Goal: Communication & Community: Answer question/provide support

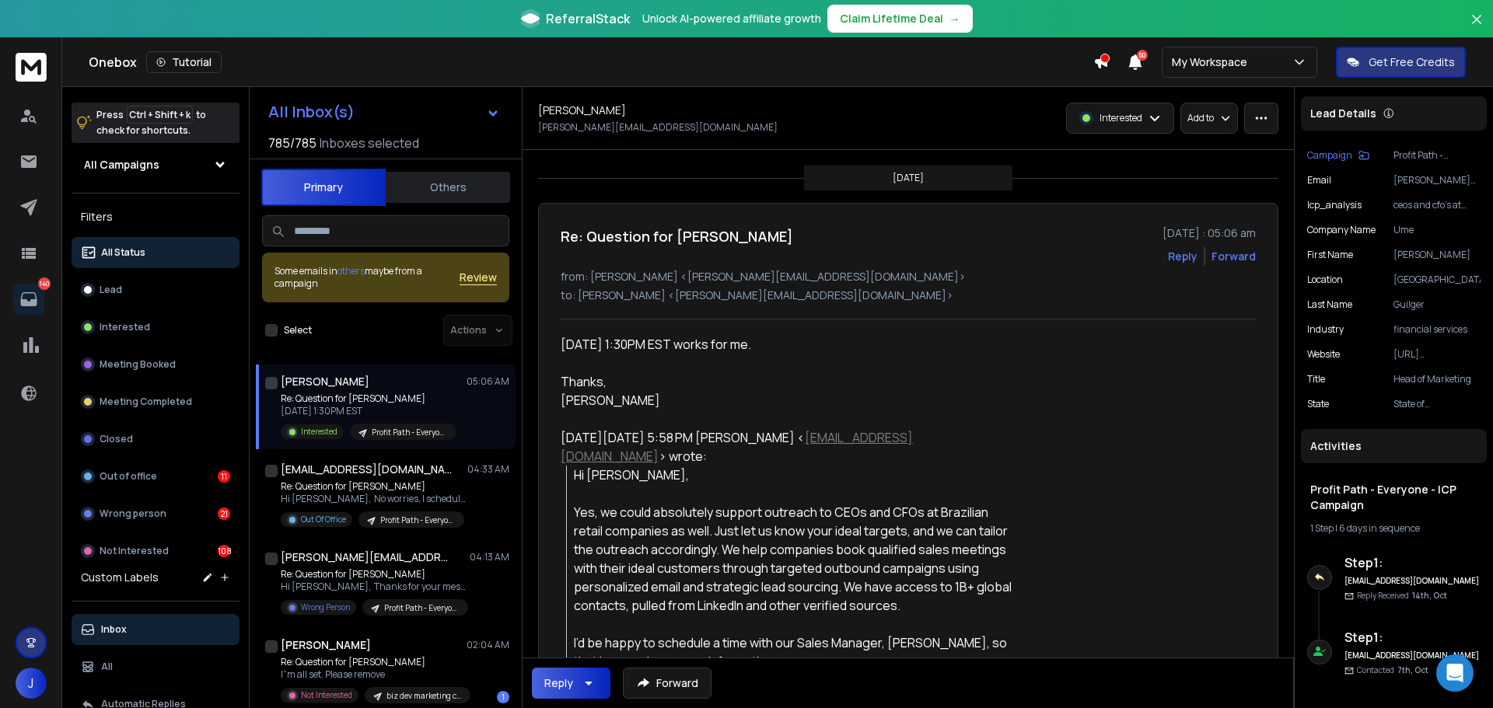
click at [828, 350] on div "[DATE] 1:30PM EST works for me. Thanks, [PERSON_NAME]" at bounding box center [788, 372] width 454 height 75
click at [826, 341] on div "[DATE] 1:30PM EST works for me. Thanks, [PERSON_NAME]" at bounding box center [788, 372] width 454 height 75
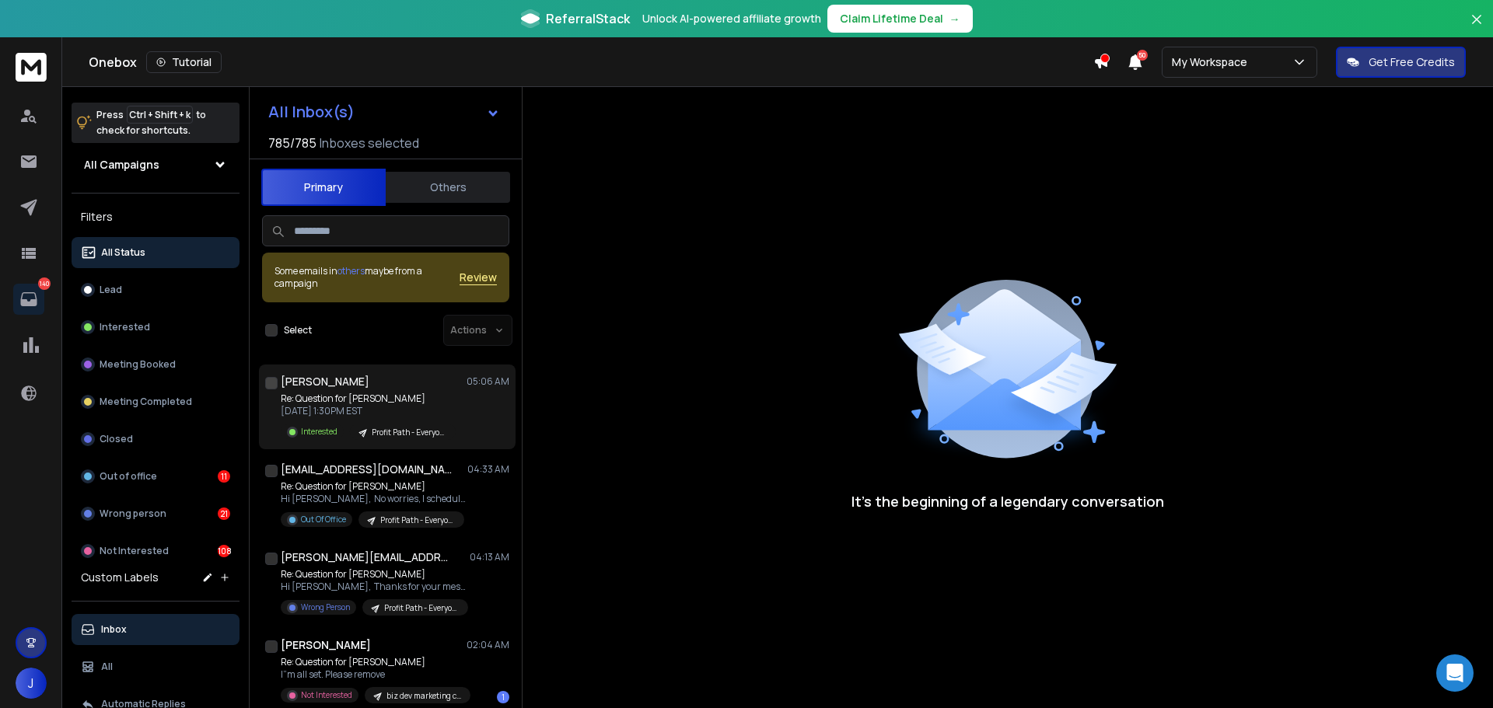
click at [467, 396] on div "Re: Question for Julia October 17 at 1:30PM EST Interested Profit Path - Everyo…" at bounding box center [395, 416] width 229 height 47
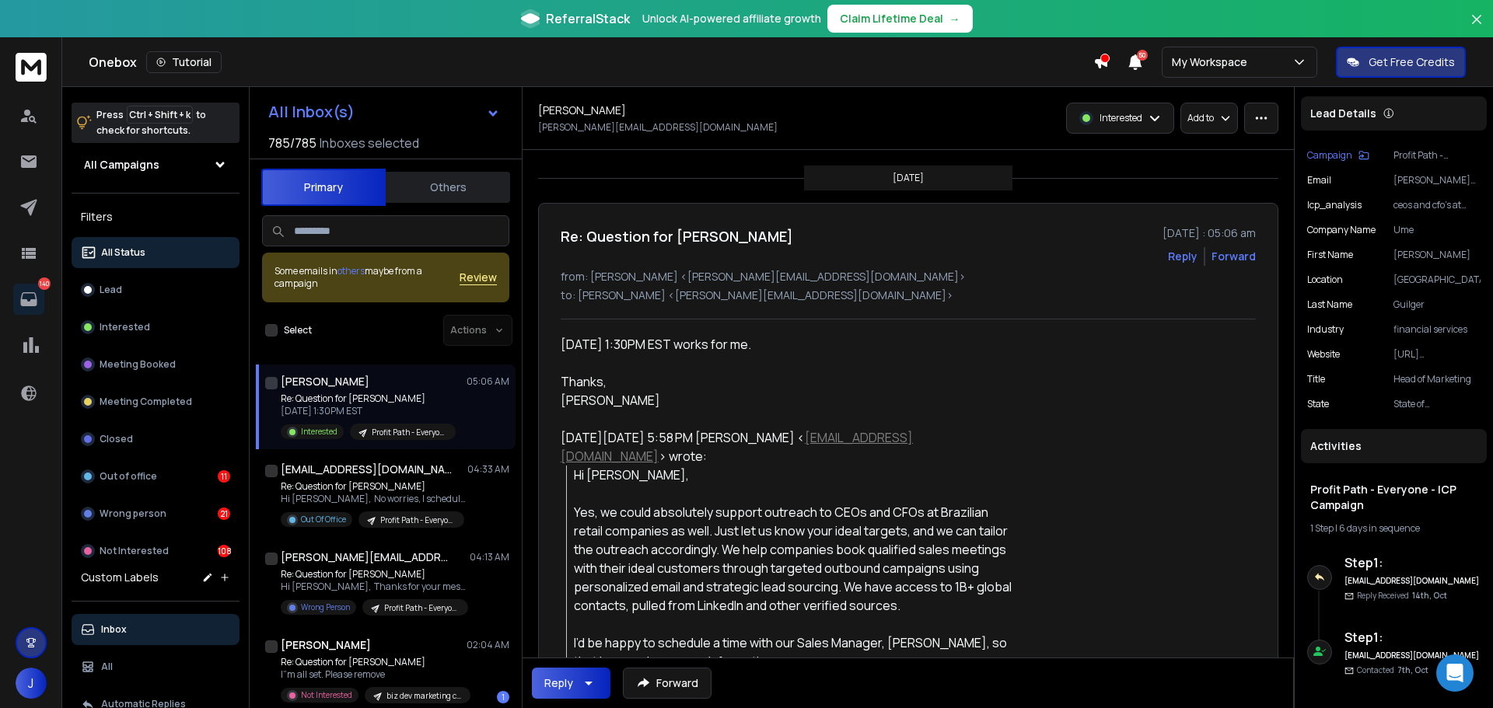
click at [565, 697] on button "Reply" at bounding box center [571, 683] width 79 height 31
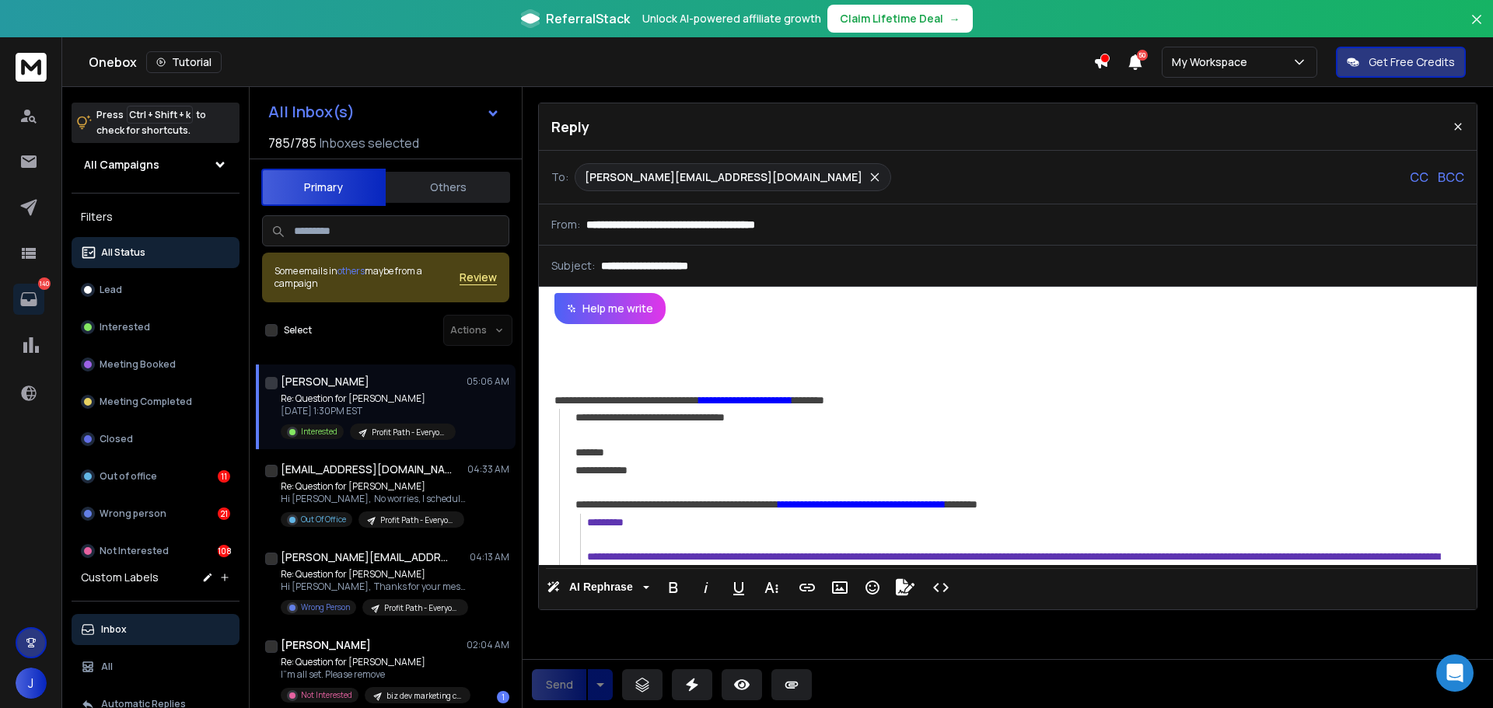
click at [696, 358] on div at bounding box center [1007, 365] width 907 height 17
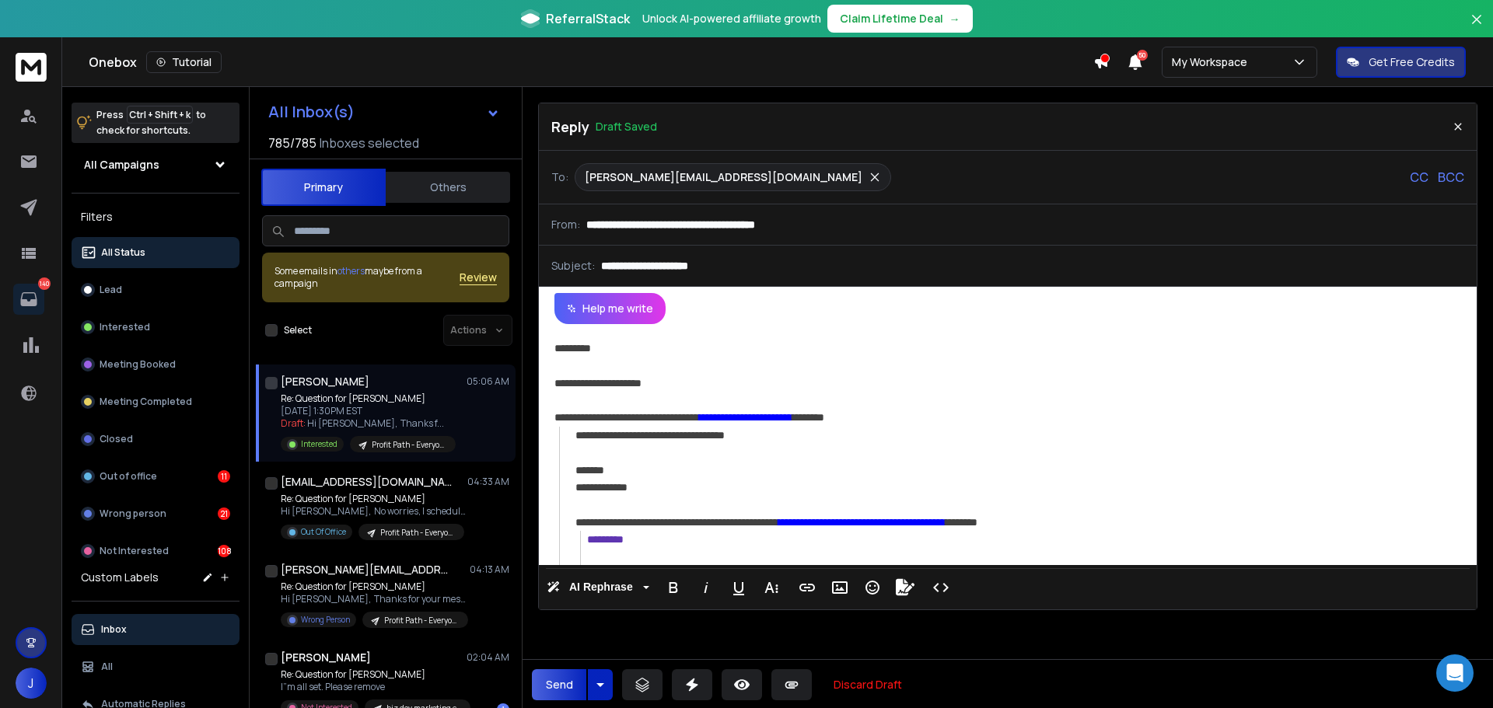
click at [804, 377] on div "**********" at bounding box center [999, 366] width 890 height 52
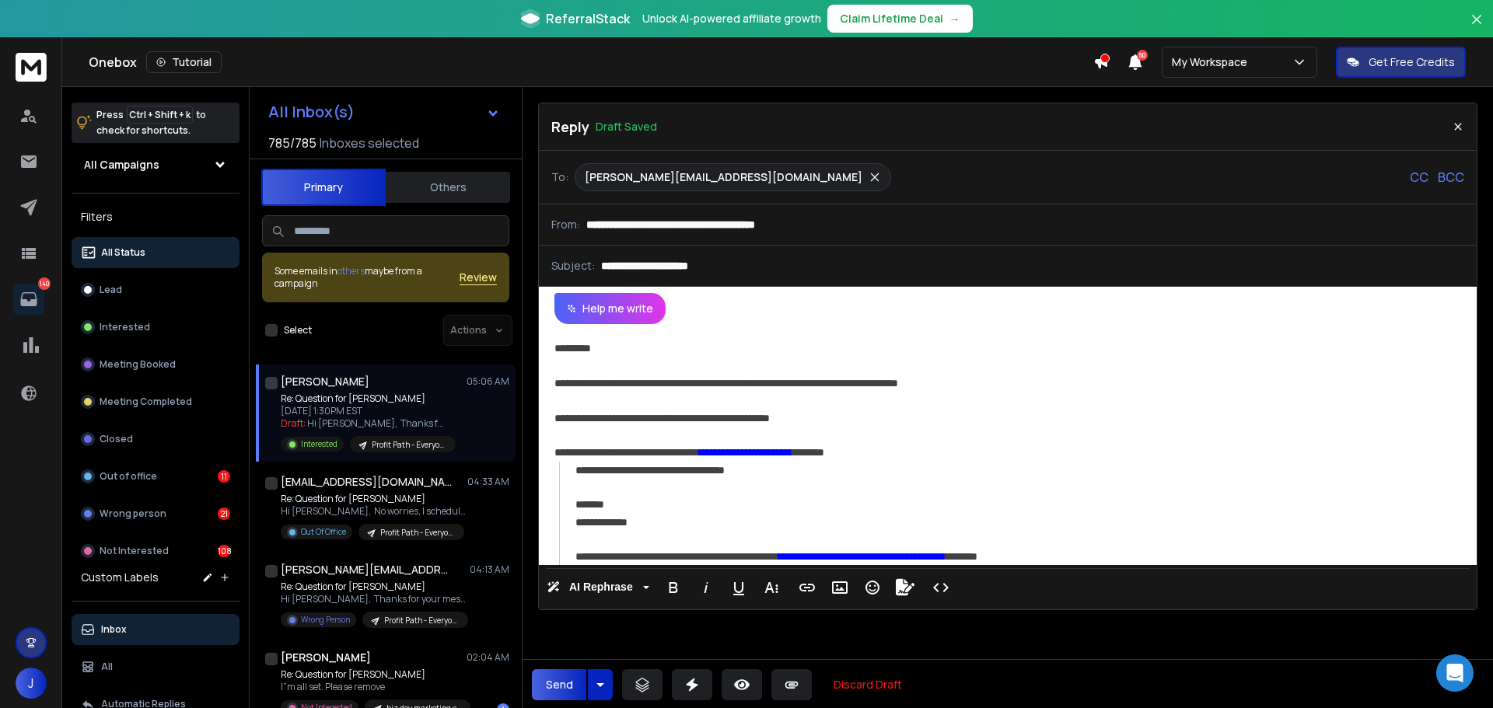
click at [863, 420] on div "**********" at bounding box center [999, 383] width 890 height 87
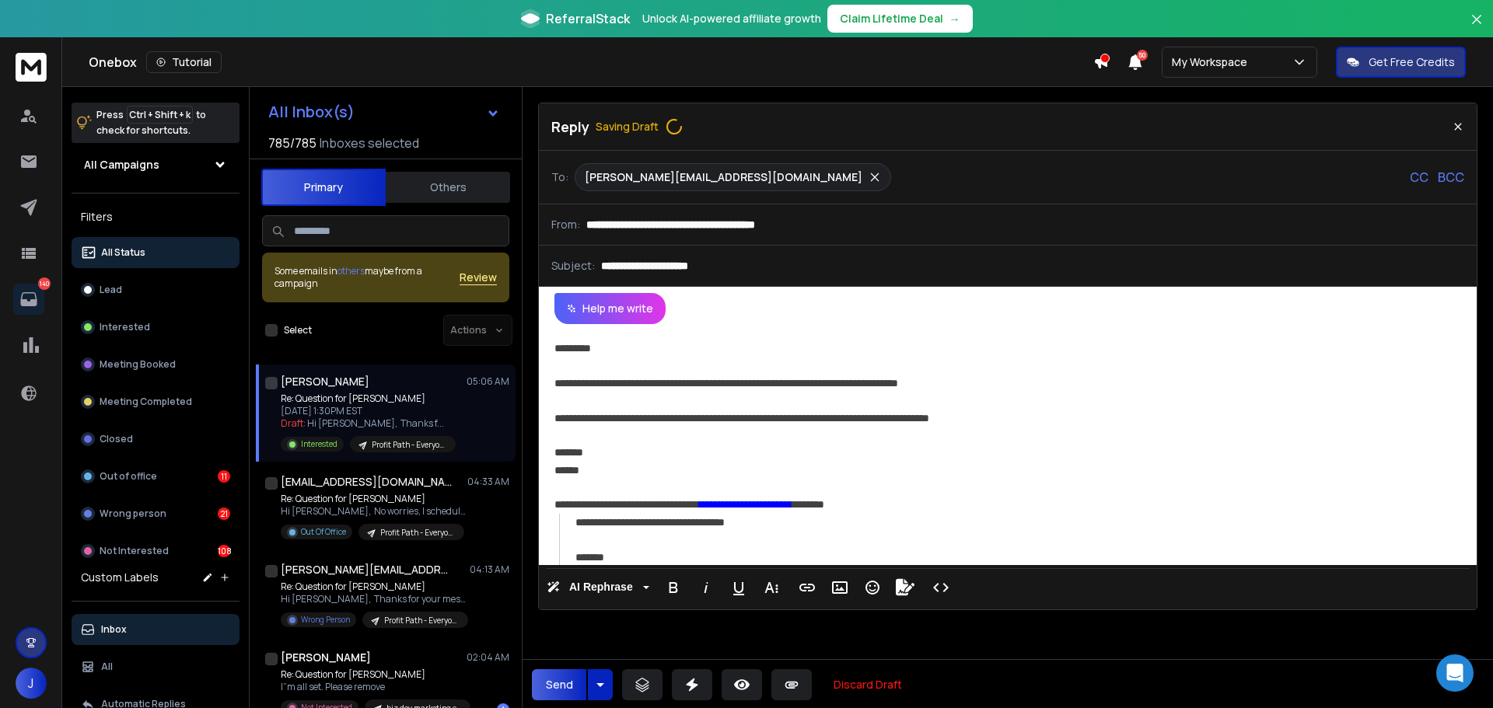
click at [568, 701] on div "Send Discard Draft" at bounding box center [1008, 684] width 971 height 51
click at [568, 691] on button "Send" at bounding box center [559, 685] width 54 height 31
click at [327, 441] on p "Interested" at bounding box center [319, 445] width 37 height 12
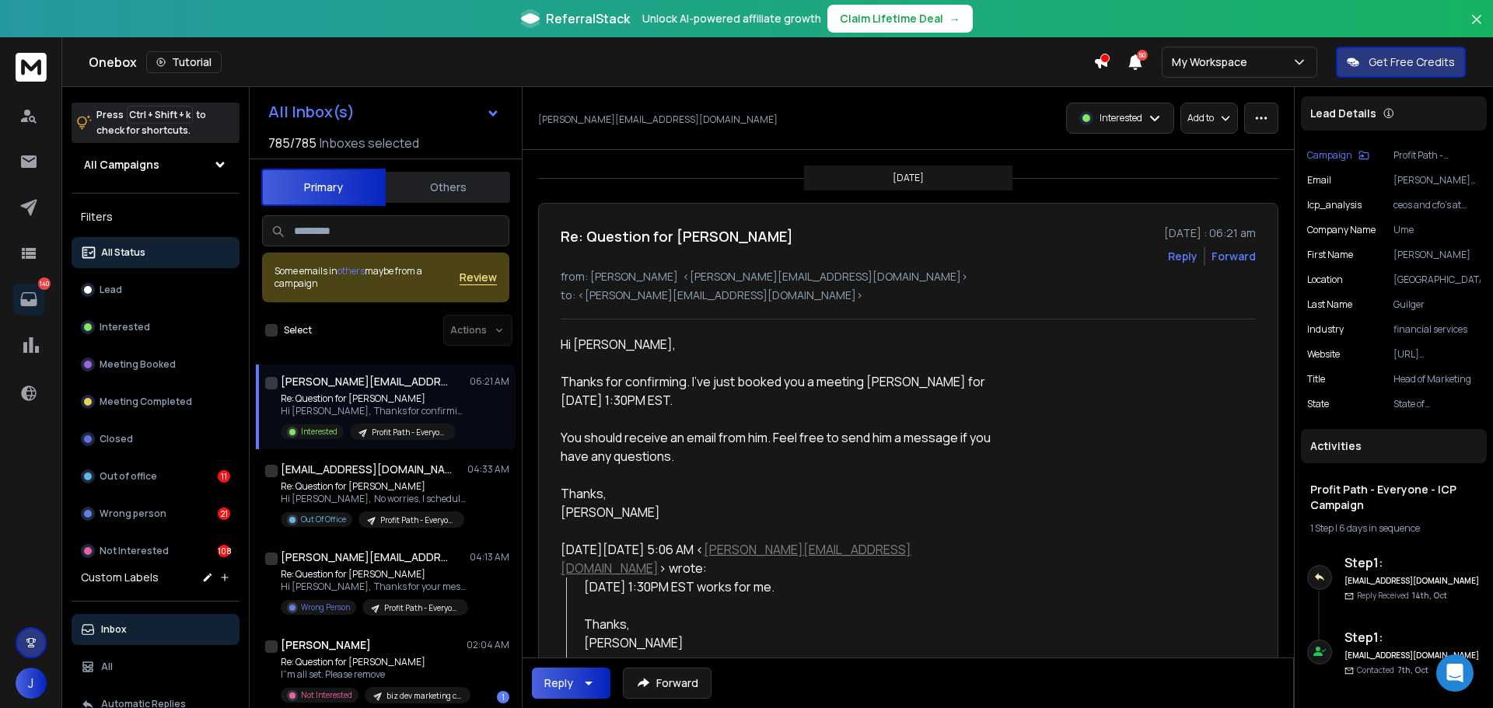
click at [1163, 135] on div "julia.guilger@ume.com.br Interested Add to Interested Add to" at bounding box center [908, 118] width 771 height 63
click at [1146, 129] on div "Interested" at bounding box center [1120, 118] width 107 height 30
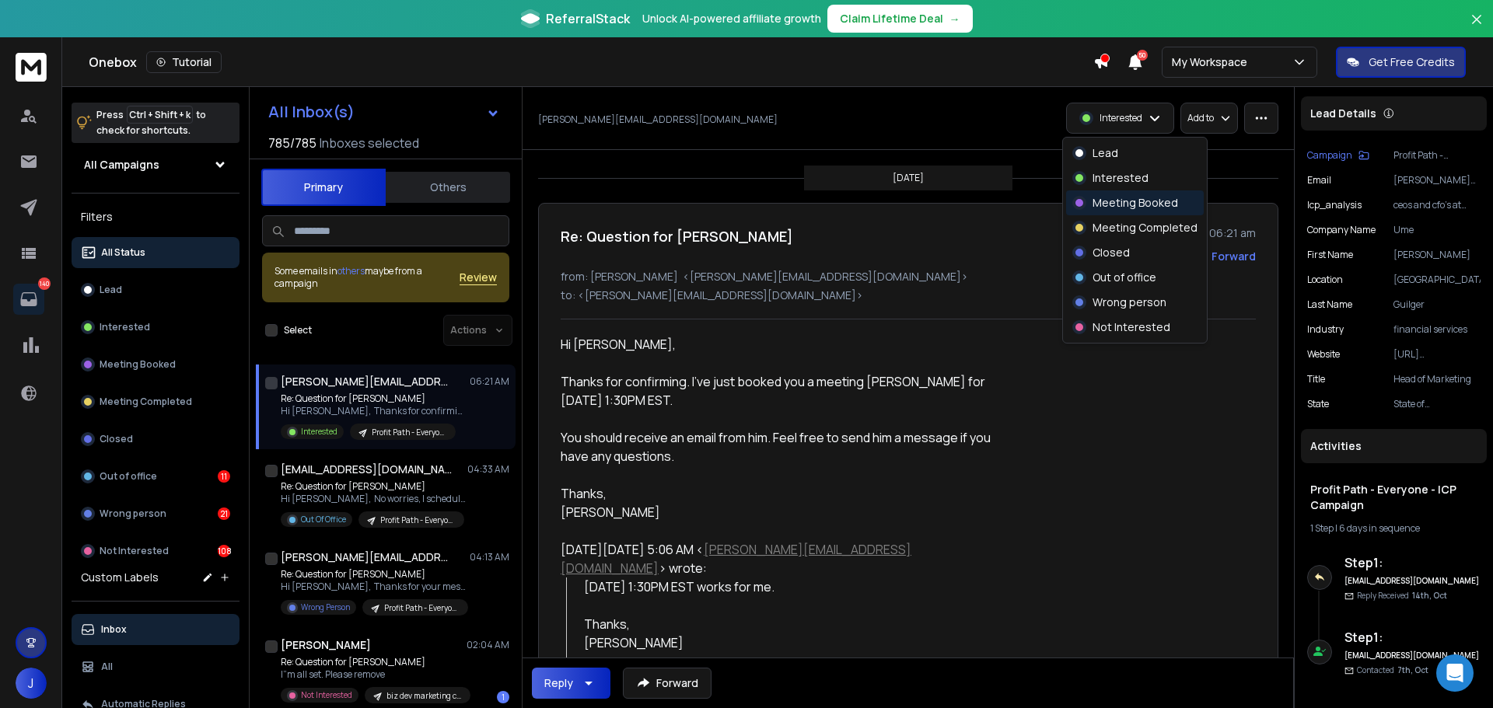
click at [1173, 209] on p "Meeting Booked" at bounding box center [1136, 203] width 86 height 16
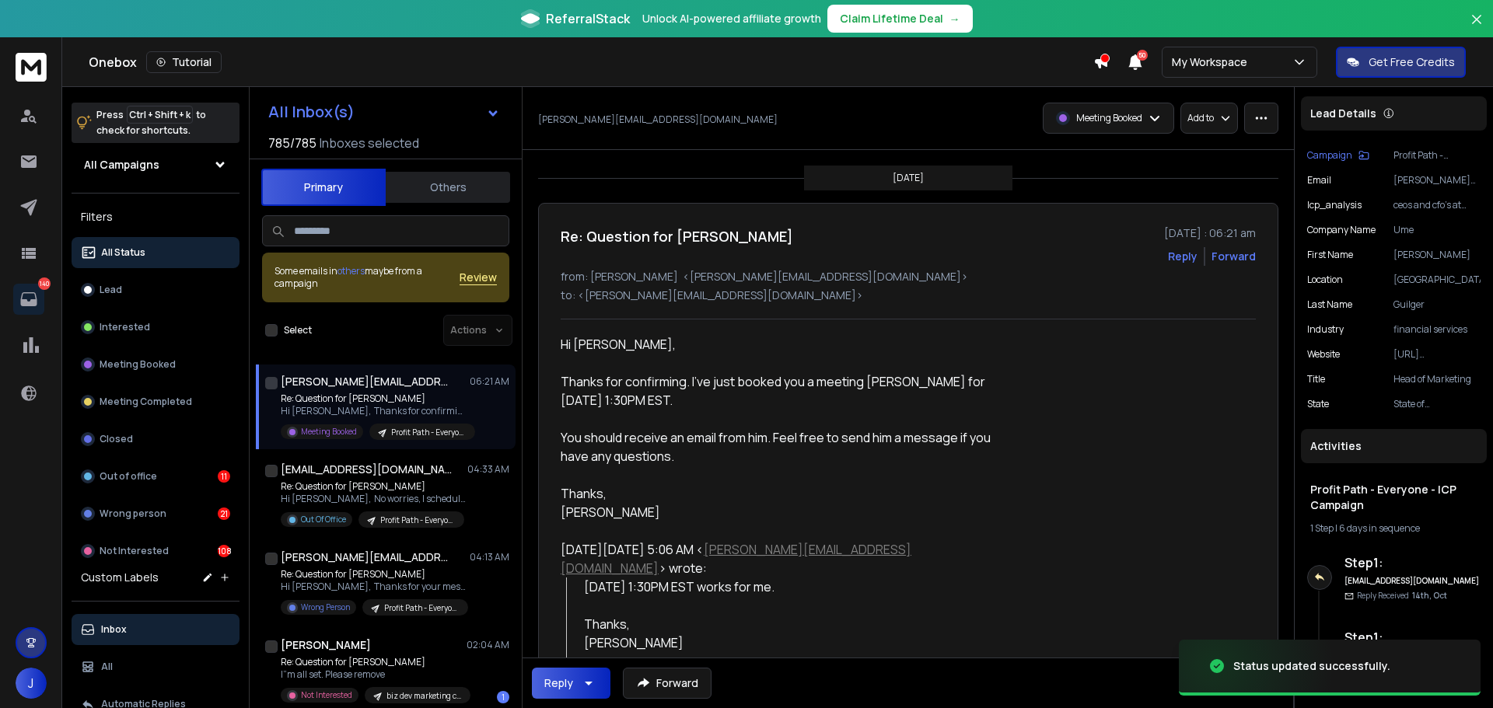
click at [1223, 170] on div "[DATE]" at bounding box center [908, 178] width 740 height 25
